Goal: Task Accomplishment & Management: Use online tool/utility

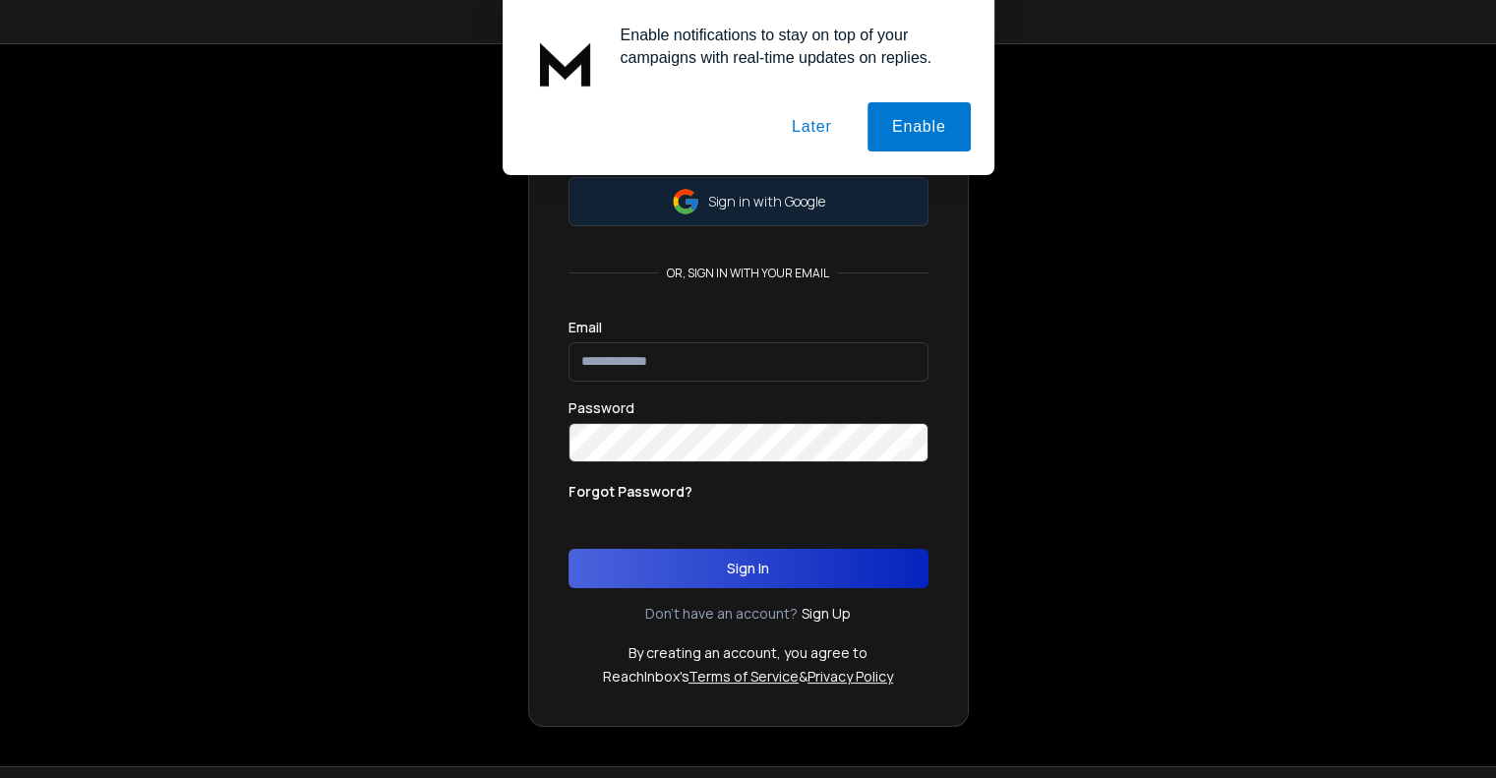
click at [746, 212] on button "Sign in with Google" at bounding box center [748, 201] width 360 height 49
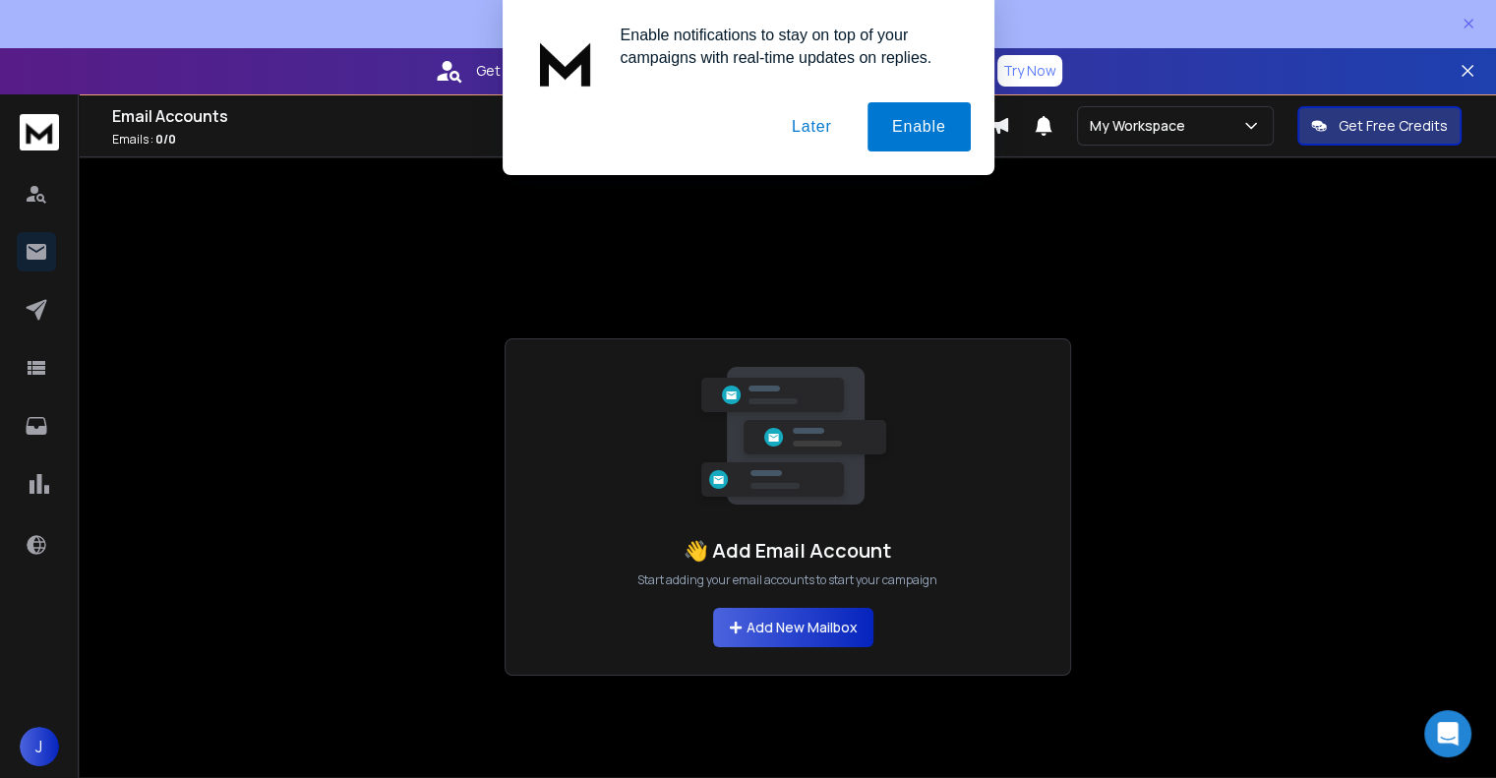
click at [818, 131] on button "Later" at bounding box center [811, 126] width 89 height 49
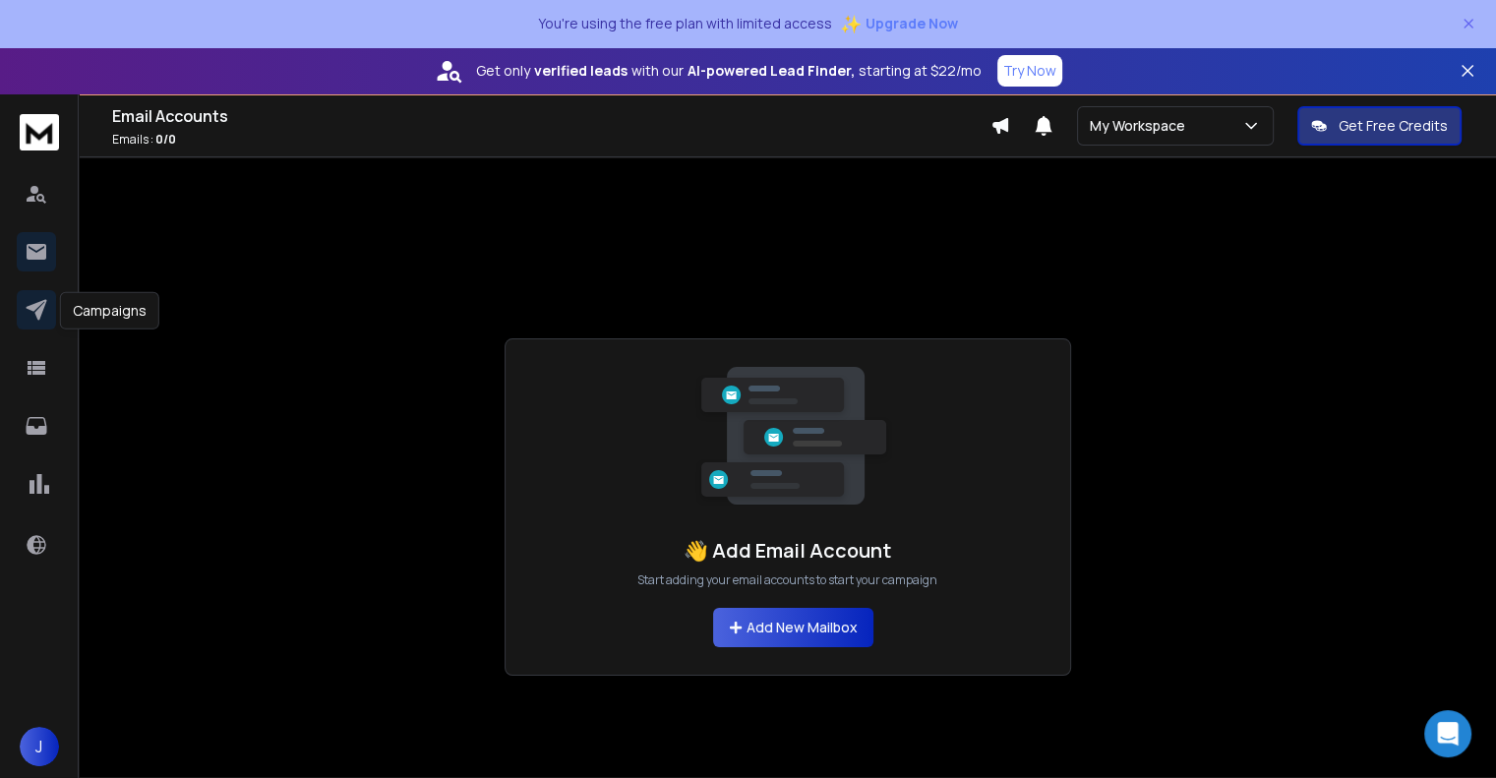
click at [39, 303] on icon at bounding box center [36, 309] width 21 height 21
